Goal: Task Accomplishment & Management: Manage account settings

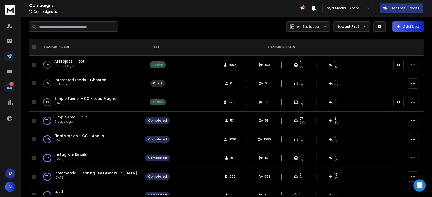
click at [6, 89] on icon at bounding box center [9, 87] width 6 height 6
click at [8, 89] on icon at bounding box center [9, 87] width 6 height 6
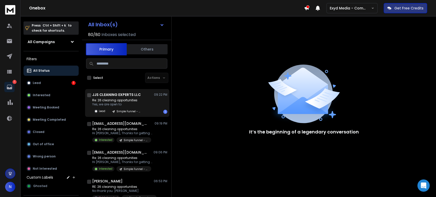
click at [154, 100] on div "Re: 26 cleaning opportunities Yes, we are open to Lead Simple Funnel - CC - Lea…" at bounding box center [129, 106] width 75 height 16
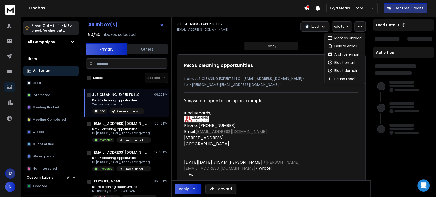
click at [359, 25] on icon "button" at bounding box center [360, 26] width 5 height 5
click at [346, 40] on div "Mark as unread" at bounding box center [345, 38] width 34 height 5
